Goal: Communication & Community: Answer question/provide support

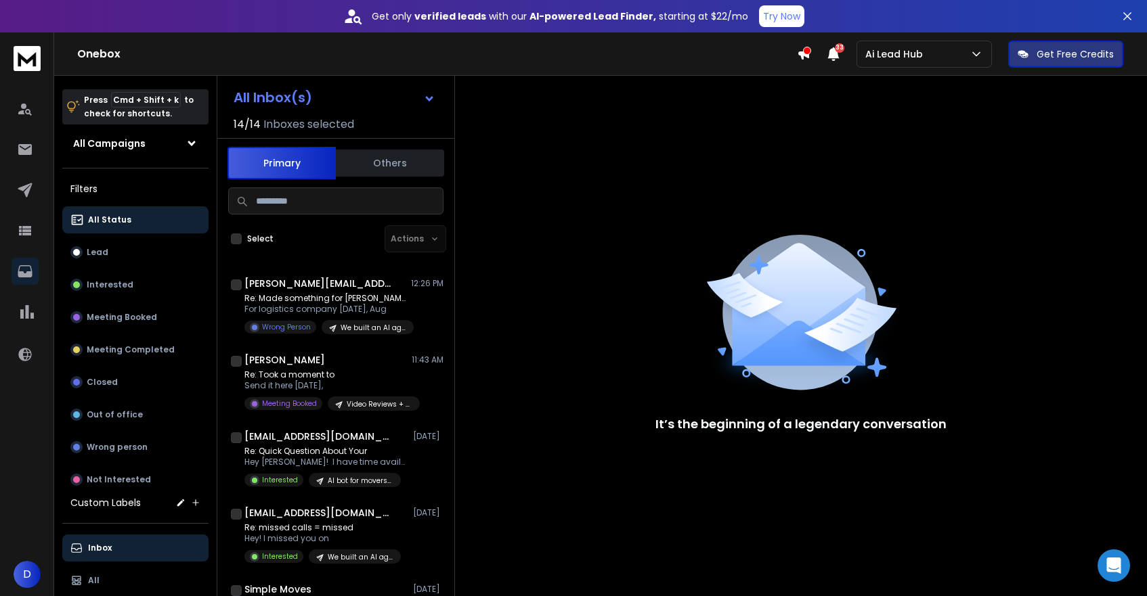
click at [114, 292] on button "Interested" at bounding box center [135, 284] width 146 height 27
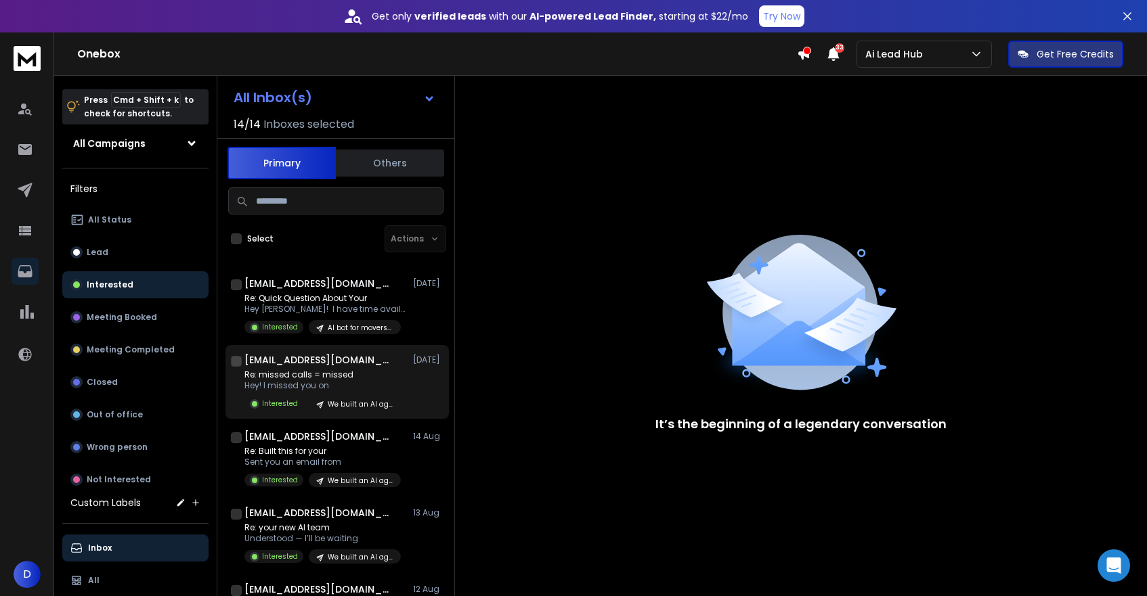
click at [347, 385] on p "Hey! I missed you on" at bounding box center [322, 385] width 156 height 11
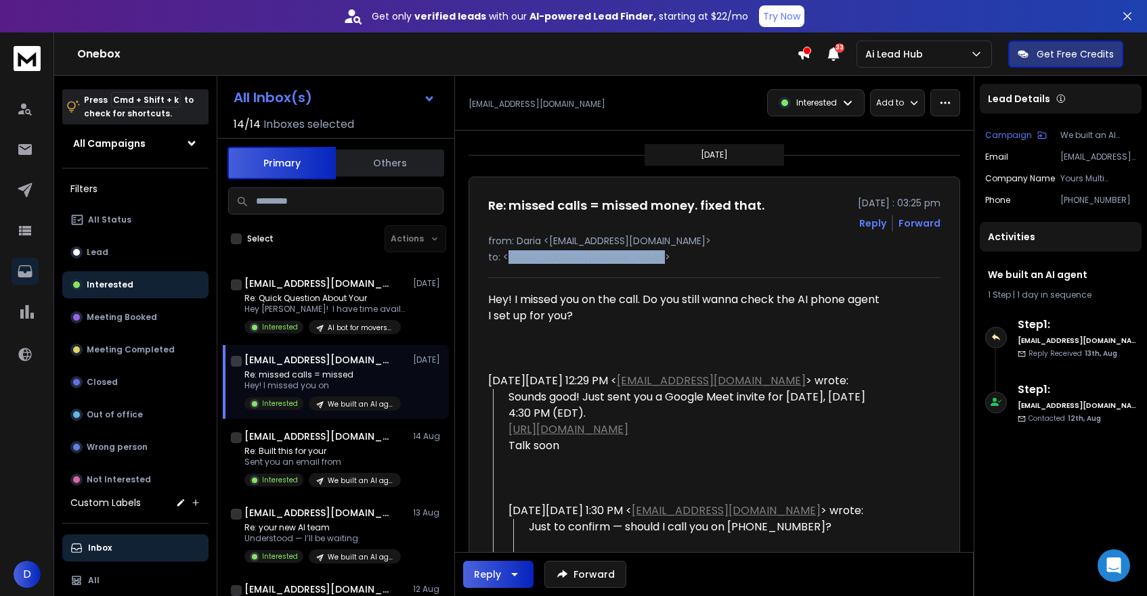
drag, startPoint x: 506, startPoint y: 260, endPoint x: 655, endPoint y: 261, distance: 148.3
click at [655, 261] on p "to: <yoursmultiservice1@gmail.com>" at bounding box center [714, 258] width 452 height 14
copy p "[EMAIL_ADDRESS][DOMAIN_NAME]"
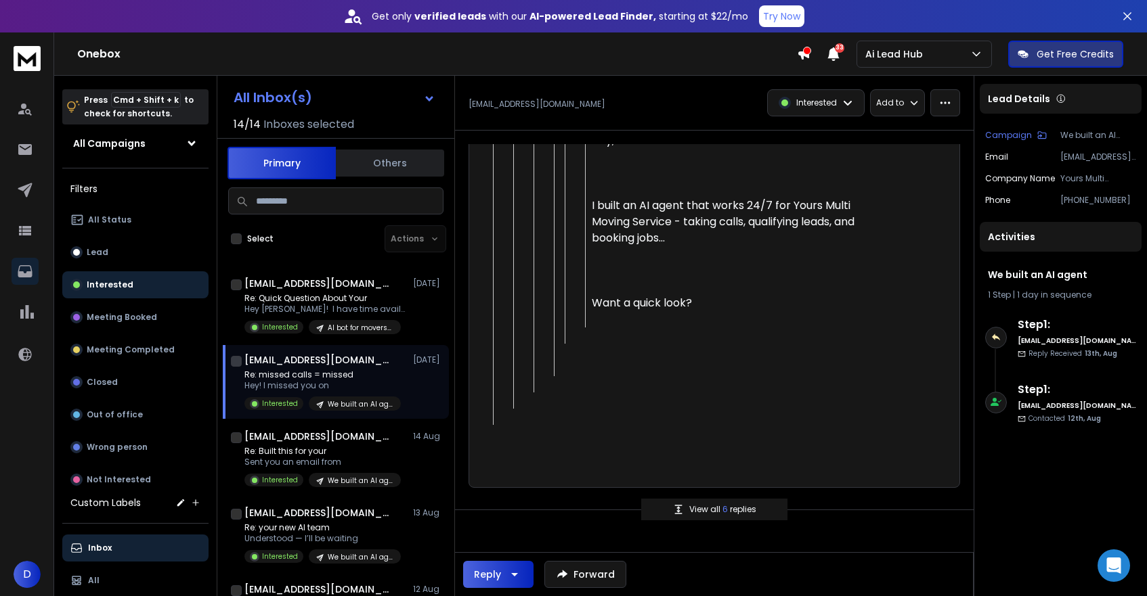
scroll to position [728, 0]
click at [725, 515] on span "6" at bounding box center [725, 510] width 7 height 12
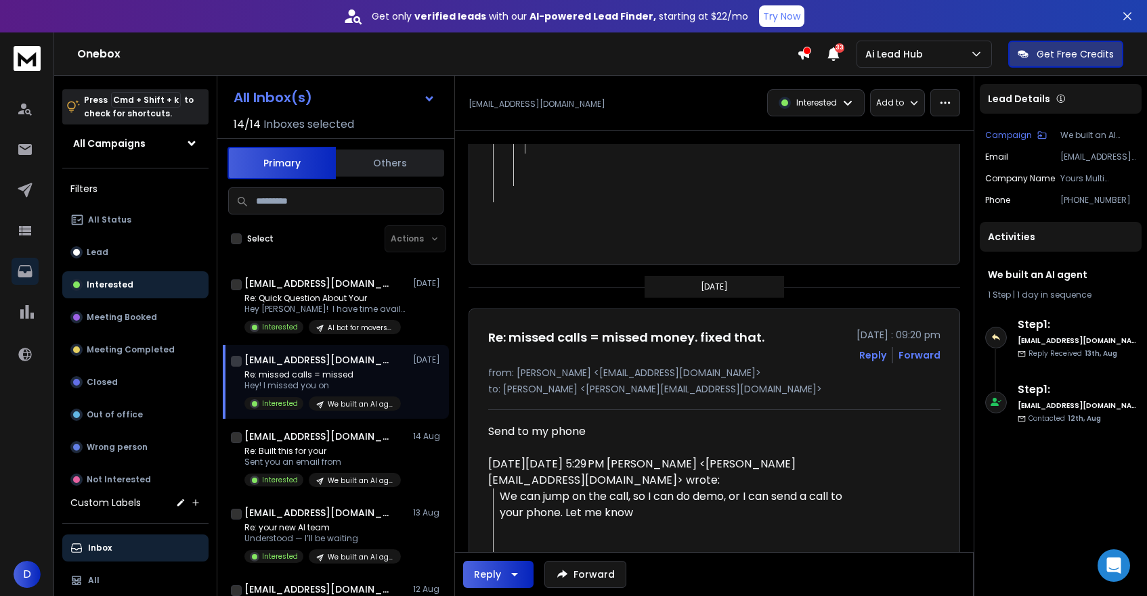
scroll to position [2619, 0]
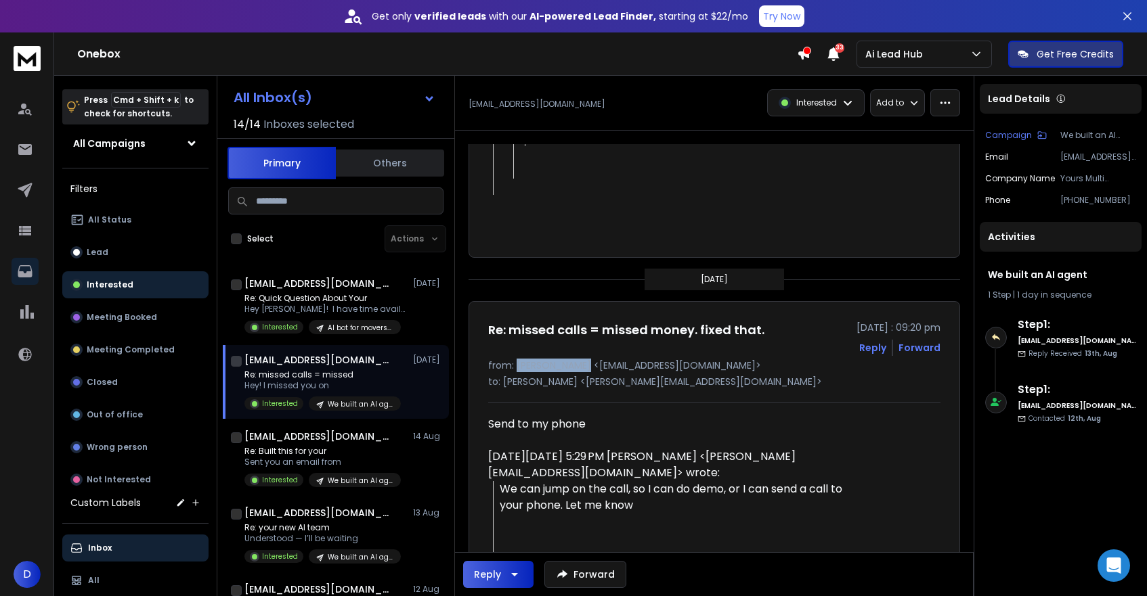
drag, startPoint x: 518, startPoint y: 464, endPoint x: 580, endPoint y: 465, distance: 61.6
click at [580, 372] on p "from: William Evans <yoursmultiservice1@gmail.com>" at bounding box center [714, 366] width 452 height 14
drag, startPoint x: 517, startPoint y: 464, endPoint x: 578, endPoint y: 465, distance: 61.6
click at [578, 372] on p "from: William Evans <yoursmultiservice1@gmail.com>" at bounding box center [714, 366] width 452 height 14
copy p "William Evans"
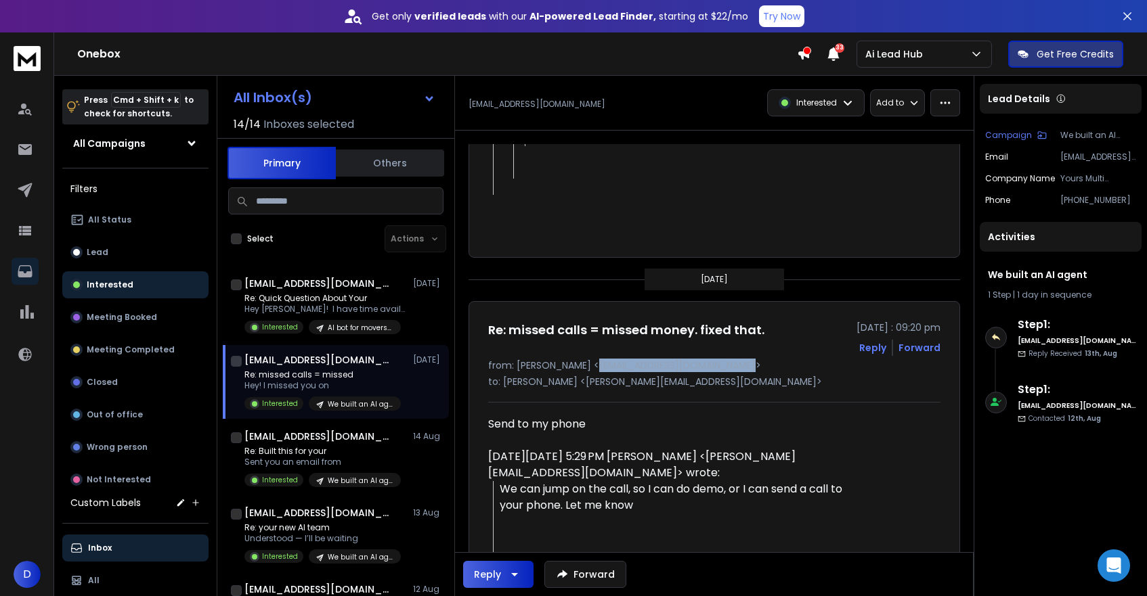
drag, startPoint x: 601, startPoint y: 467, endPoint x: 732, endPoint y: 466, distance: 131.3
click at [732, 372] on p "from: William Evans <yoursmultiservice1@gmail.com>" at bounding box center [714, 366] width 452 height 14
copy p "[EMAIL_ADDRESS][DOMAIN_NAME]"
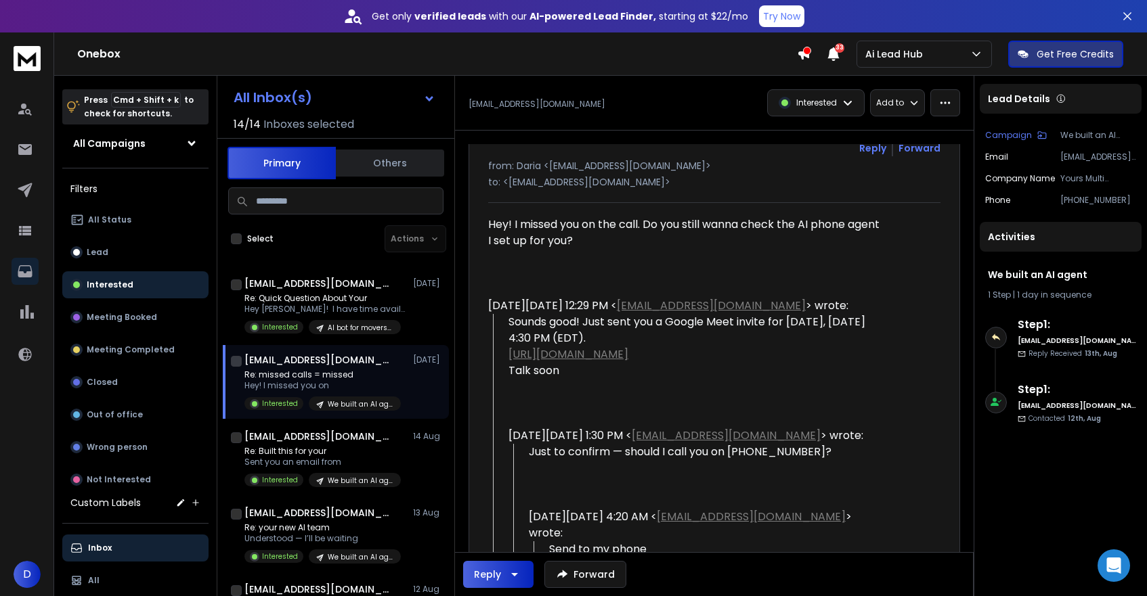
scroll to position [0, 0]
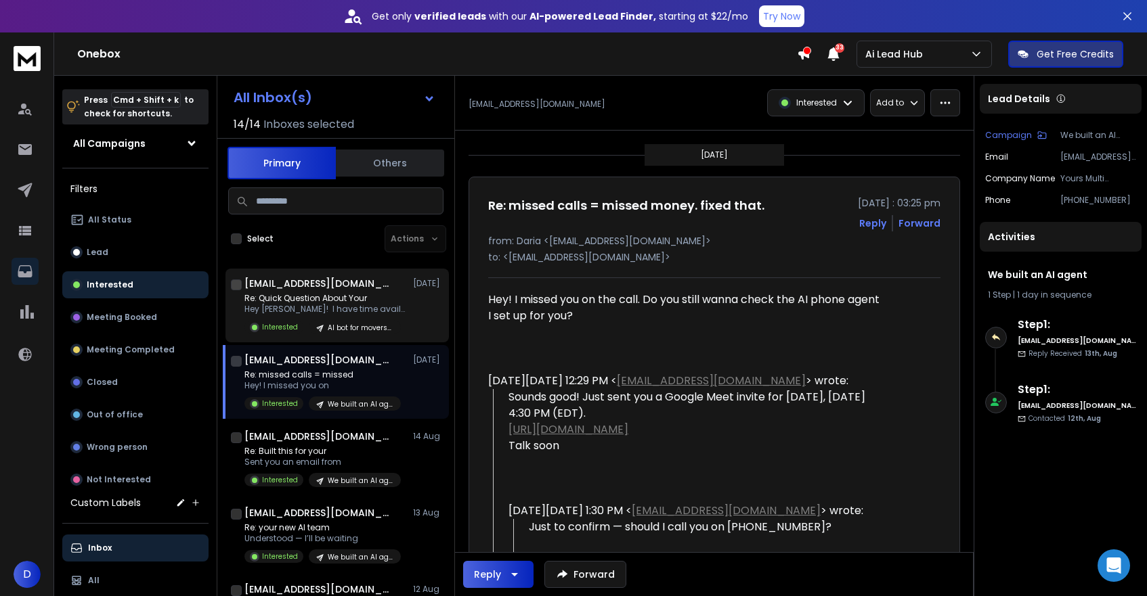
click at [301, 304] on p "Hey [PERSON_NAME]! I have time available" at bounding box center [325, 309] width 162 height 11
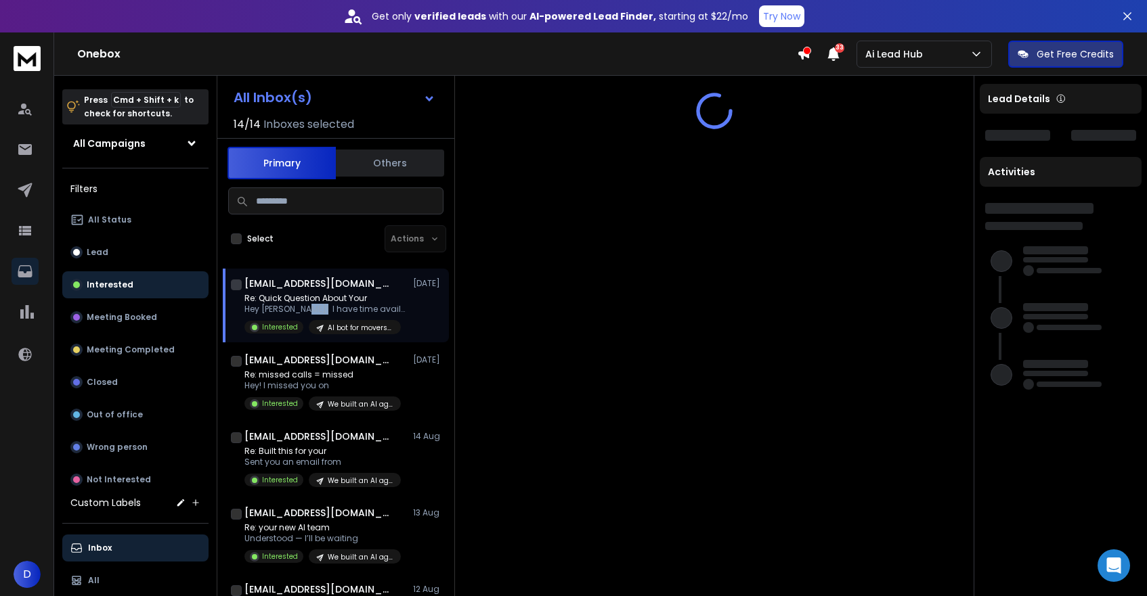
click at [301, 304] on p "Hey [PERSON_NAME]! I have time available" at bounding box center [325, 309] width 162 height 11
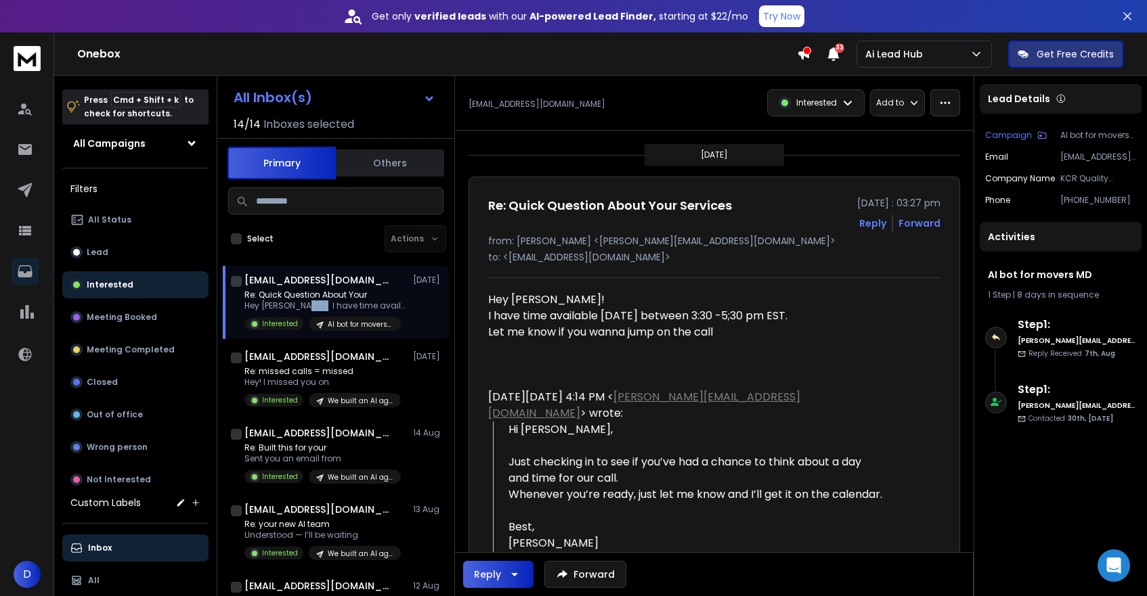
scroll to position [5, 0]
drag, startPoint x: 507, startPoint y: 260, endPoint x: 668, endPoint y: 261, distance: 160.5
click at [668, 261] on p "to: <kcrqualitymovers2017@gmail.com>" at bounding box center [714, 258] width 452 height 14
copy p "[EMAIL_ADDRESS][DOMAIN_NAME]"
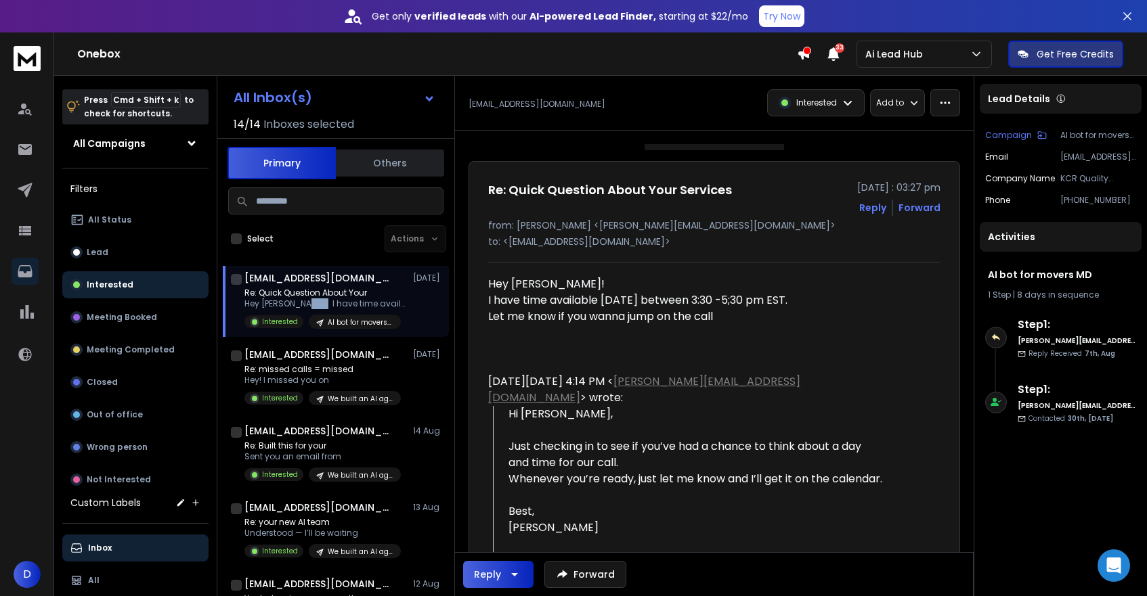
scroll to position [18, 0]
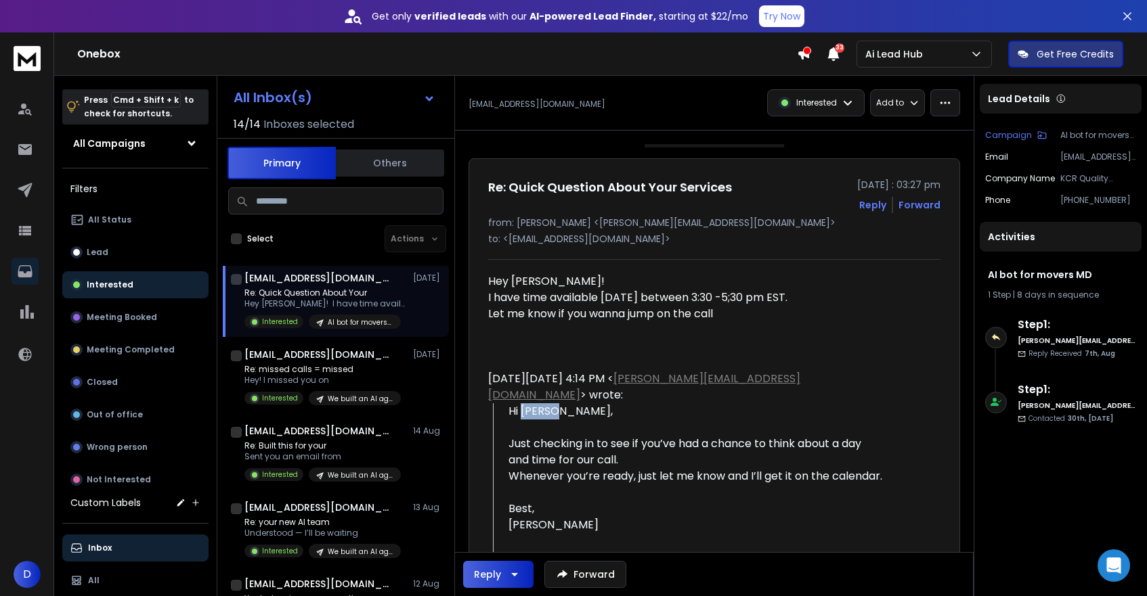
drag, startPoint x: 521, startPoint y: 395, endPoint x: 550, endPoint y: 394, distance: 29.1
click at [550, 404] on div "Hi Kelvin," at bounding box center [695, 412] width 375 height 16
copy div "Kelvin"
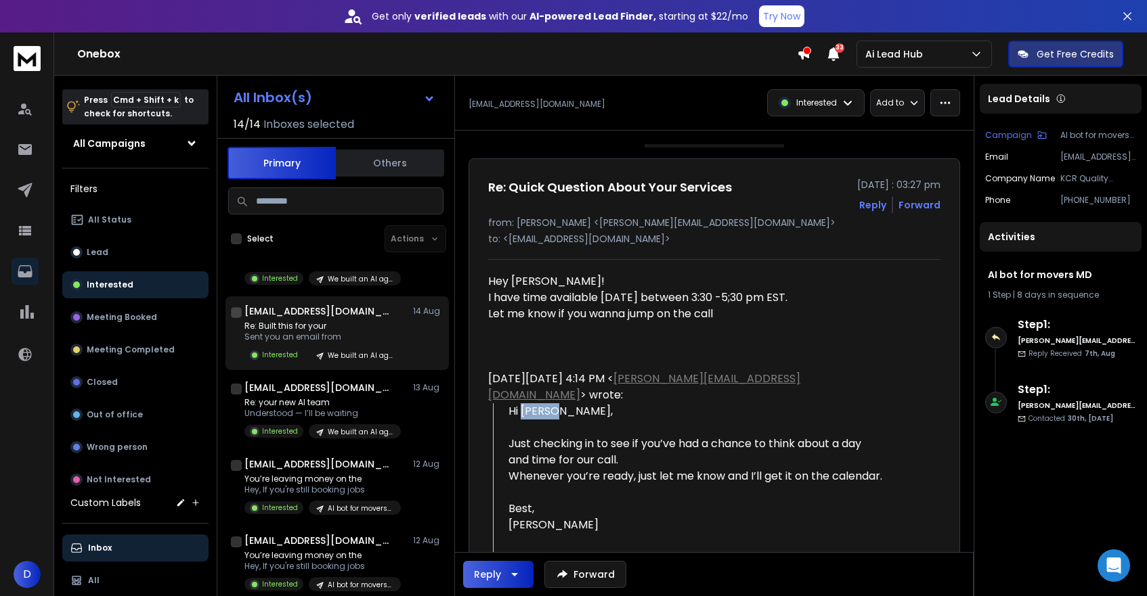
scroll to position [135, 0]
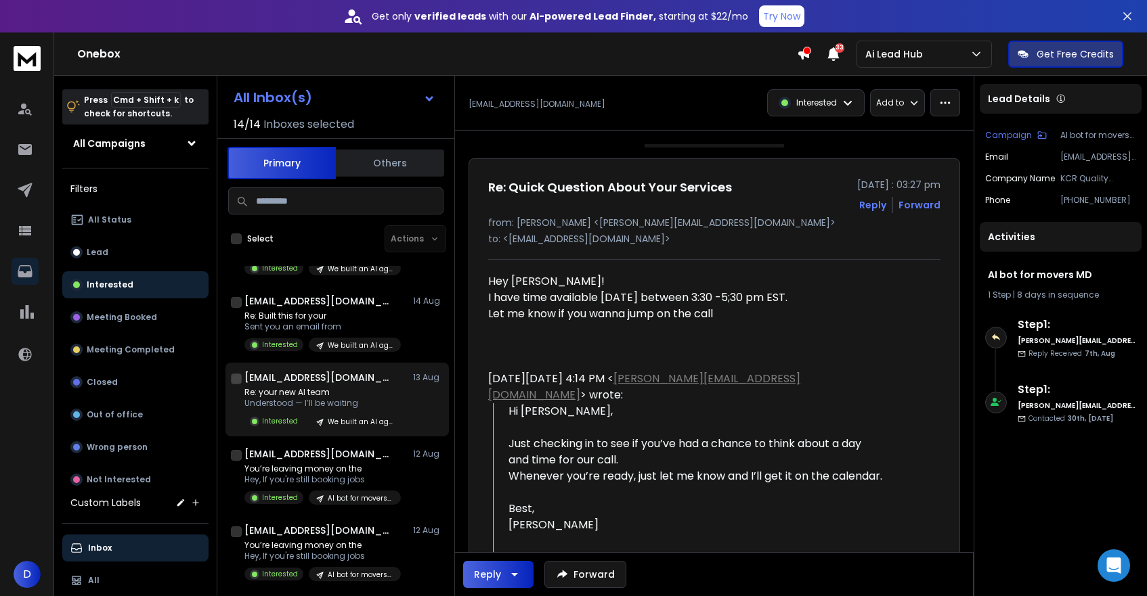
click at [374, 392] on p "Re: your new AI team" at bounding box center [322, 392] width 156 height 11
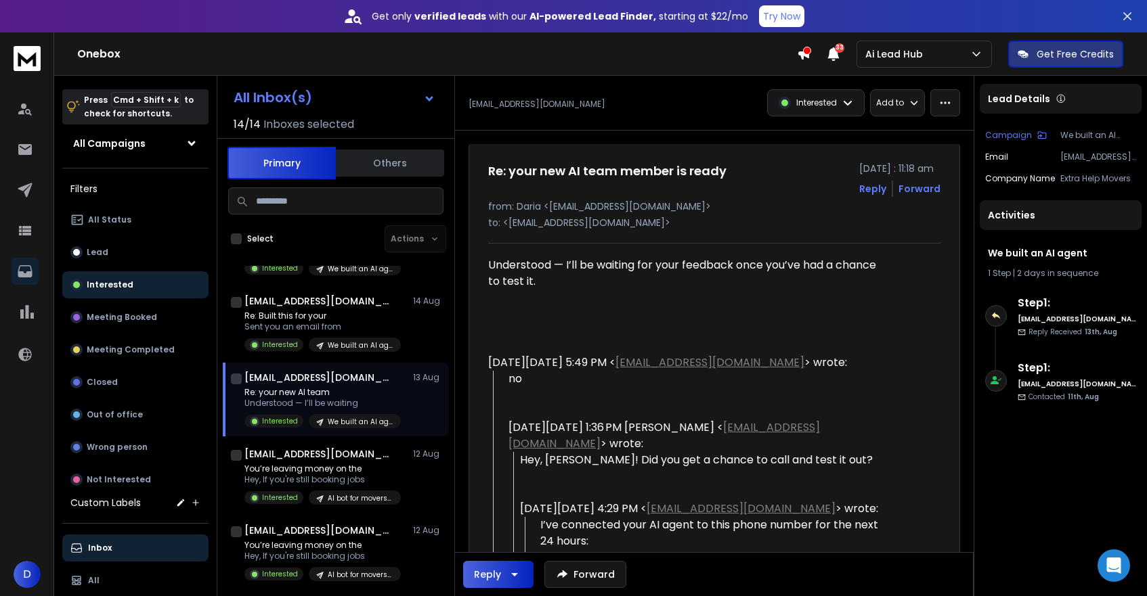
scroll to position [0, 0]
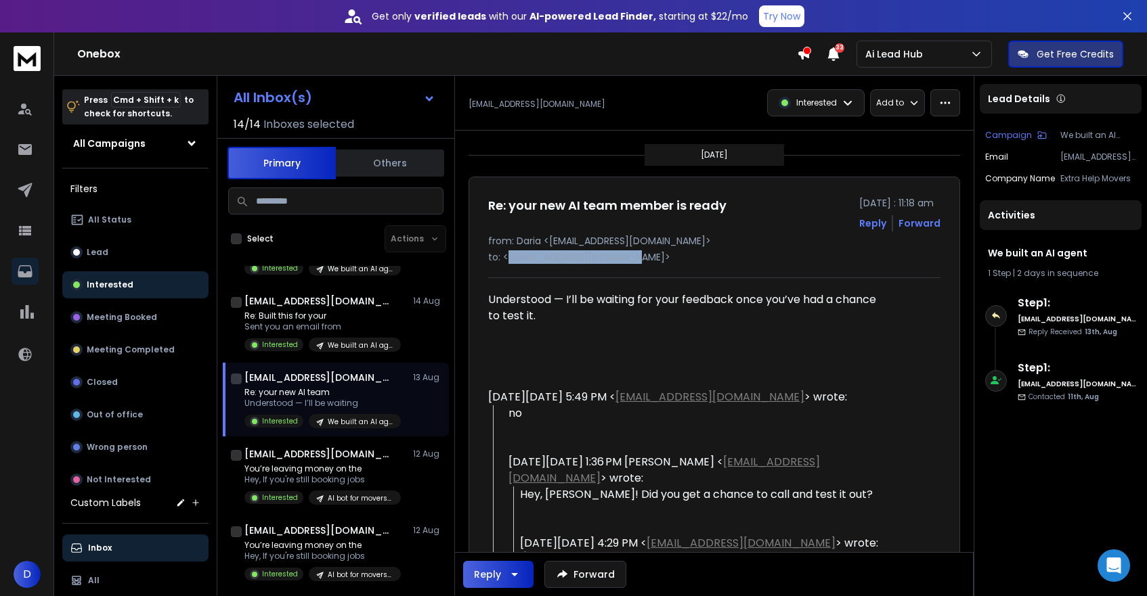
drag, startPoint x: 508, startPoint y: 259, endPoint x: 639, endPoint y: 259, distance: 131.3
click at [639, 259] on p "to: <info@extrahelpmovers.com>" at bounding box center [714, 258] width 452 height 14
copy p "[EMAIL_ADDRESS][DOMAIN_NAME]"
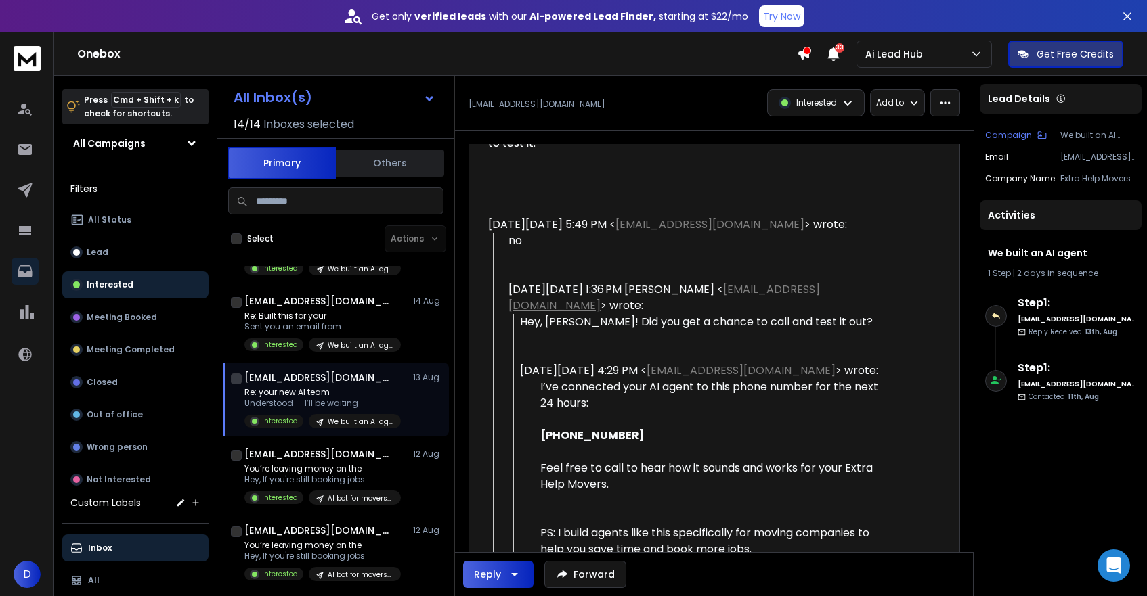
scroll to position [174, 0]
drag, startPoint x: 547, startPoint y: 339, endPoint x: 580, endPoint y: 339, distance: 32.5
click at [580, 329] on div "Hey, Xavier! Did you get a chance to call and test it out?" at bounding box center [702, 321] width 364 height 16
copy div "Xavier"
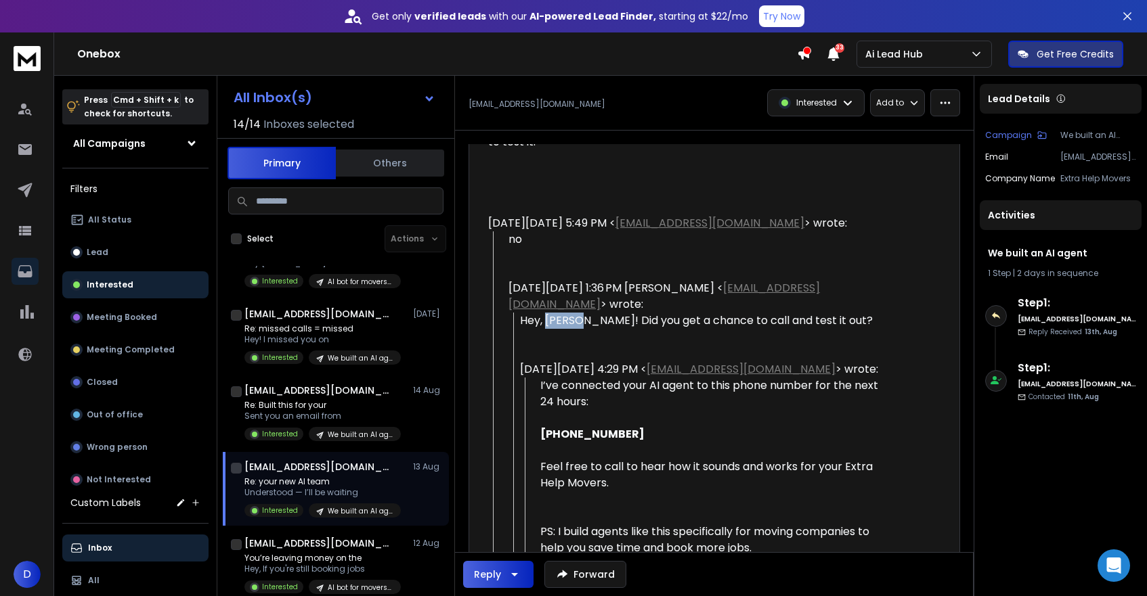
scroll to position [0, 0]
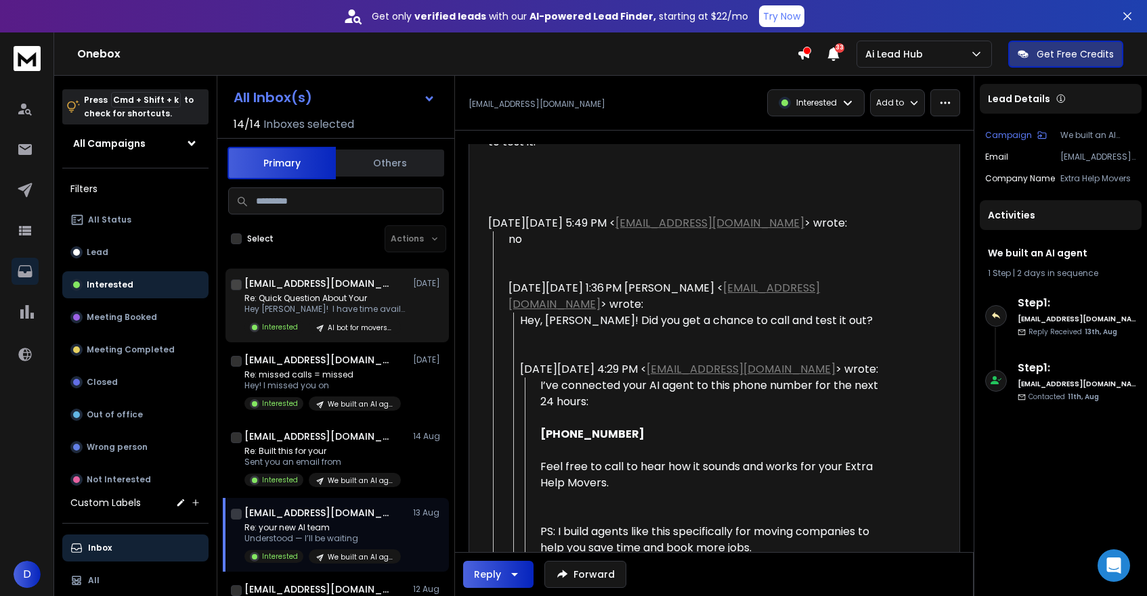
click at [388, 313] on p "Hey [PERSON_NAME]! I have time available" at bounding box center [325, 309] width 162 height 11
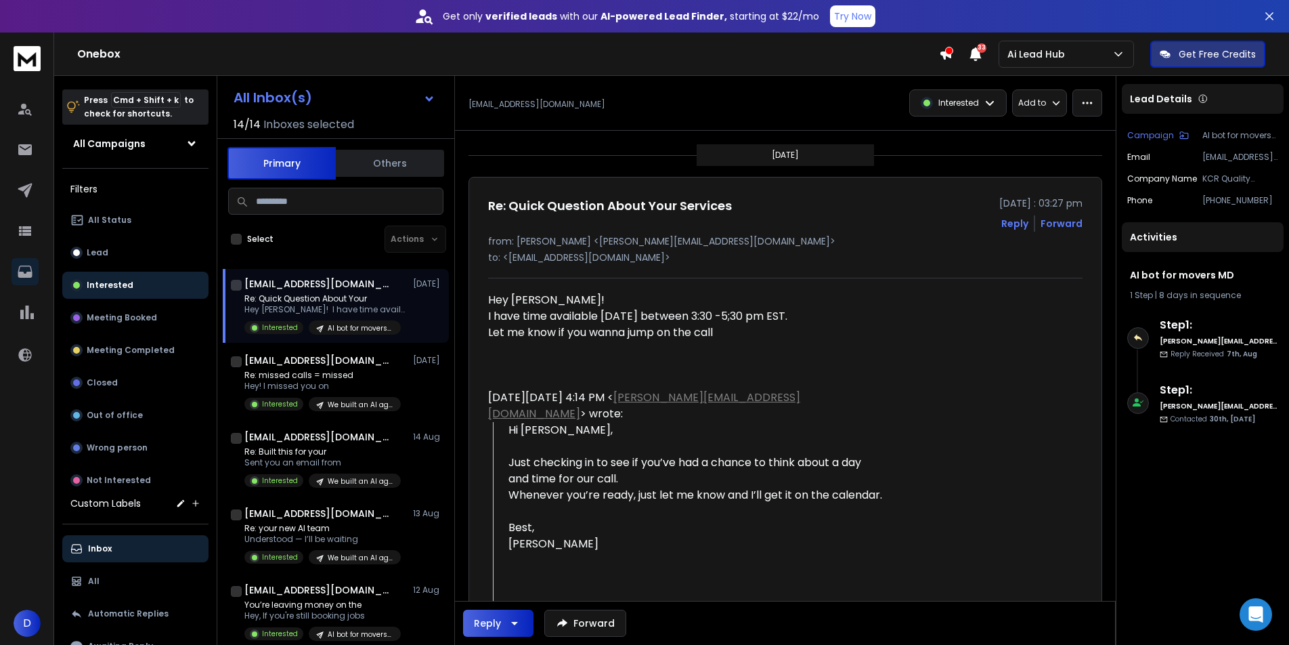
click at [1008, 224] on button "Reply" at bounding box center [1014, 224] width 27 height 14
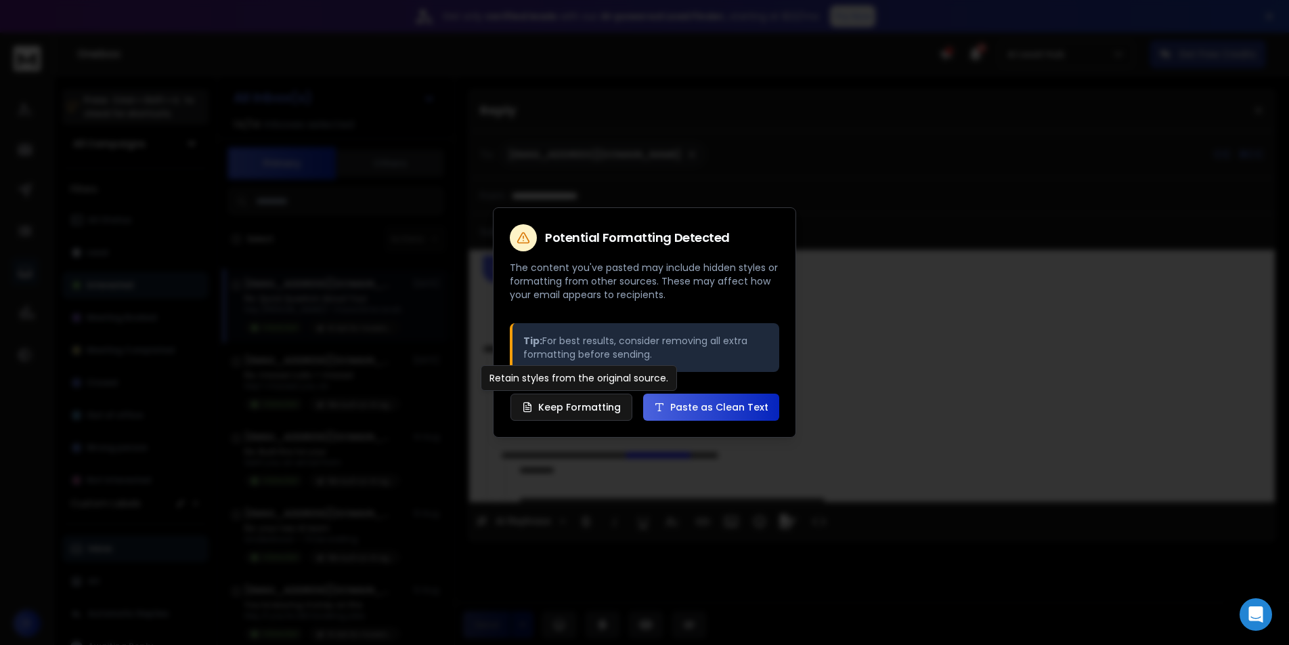
click at [863, 322] on div at bounding box center [644, 322] width 1289 height 645
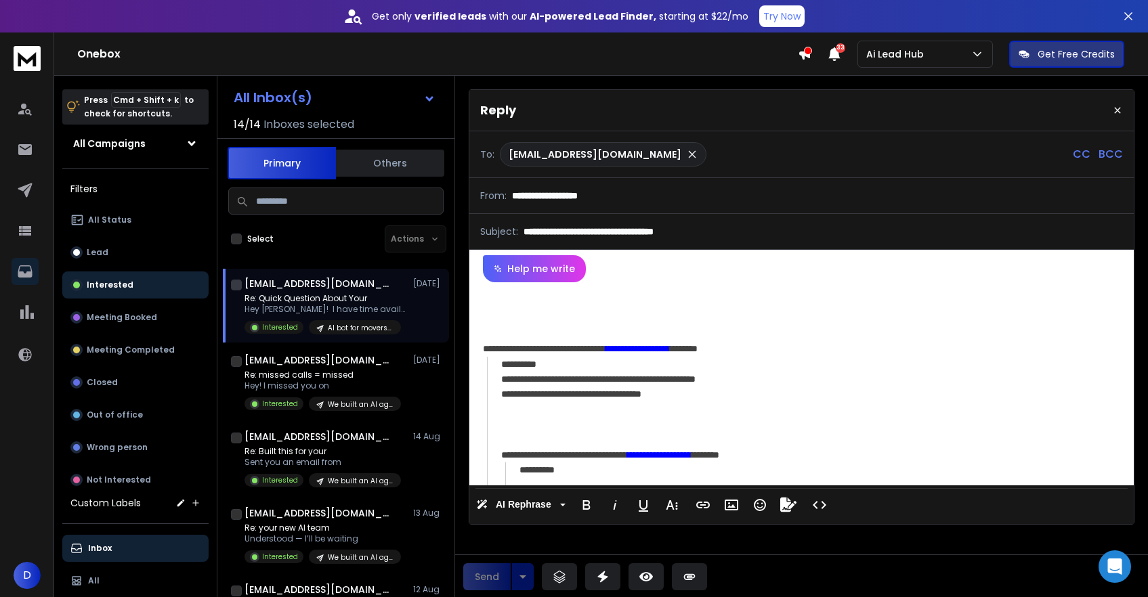
drag, startPoint x: 675, startPoint y: 156, endPoint x: 501, endPoint y: 159, distance: 174.0
click at [501, 159] on div "[EMAIL_ADDRESS][DOMAIN_NAME]" at bounding box center [603, 154] width 206 height 24
copy p "[EMAIL_ADDRESS][DOMAIN_NAME]"
